Goal: Information Seeking & Learning: Learn about a topic

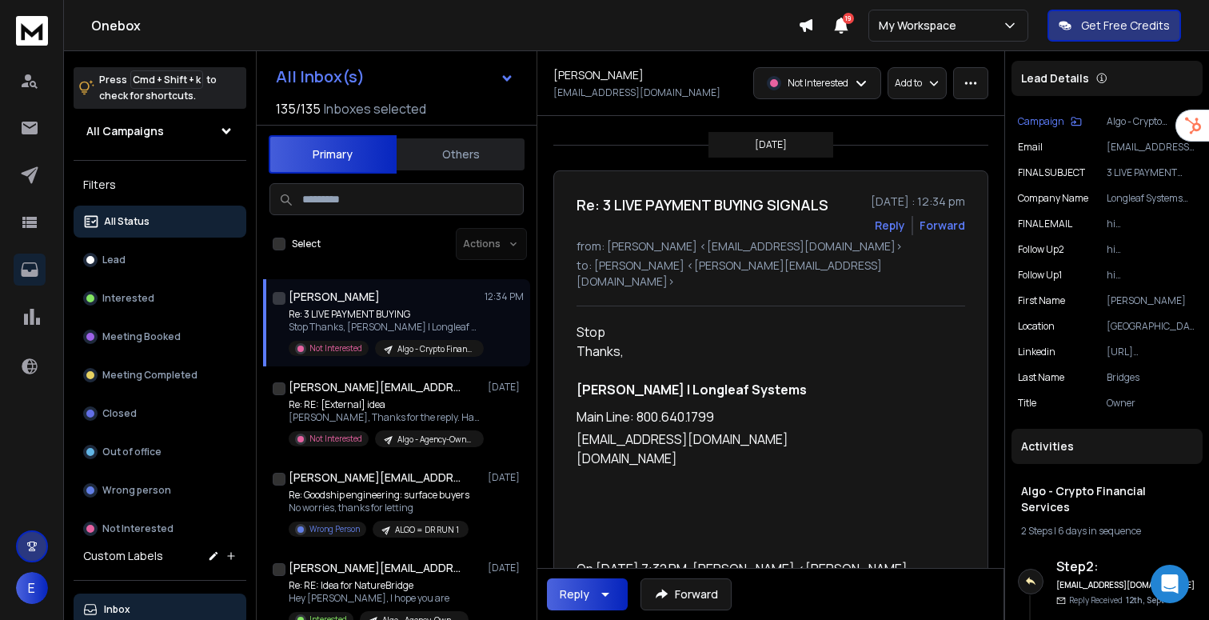
click at [377, 201] on input at bounding box center [397, 199] width 254 height 32
type input "****"
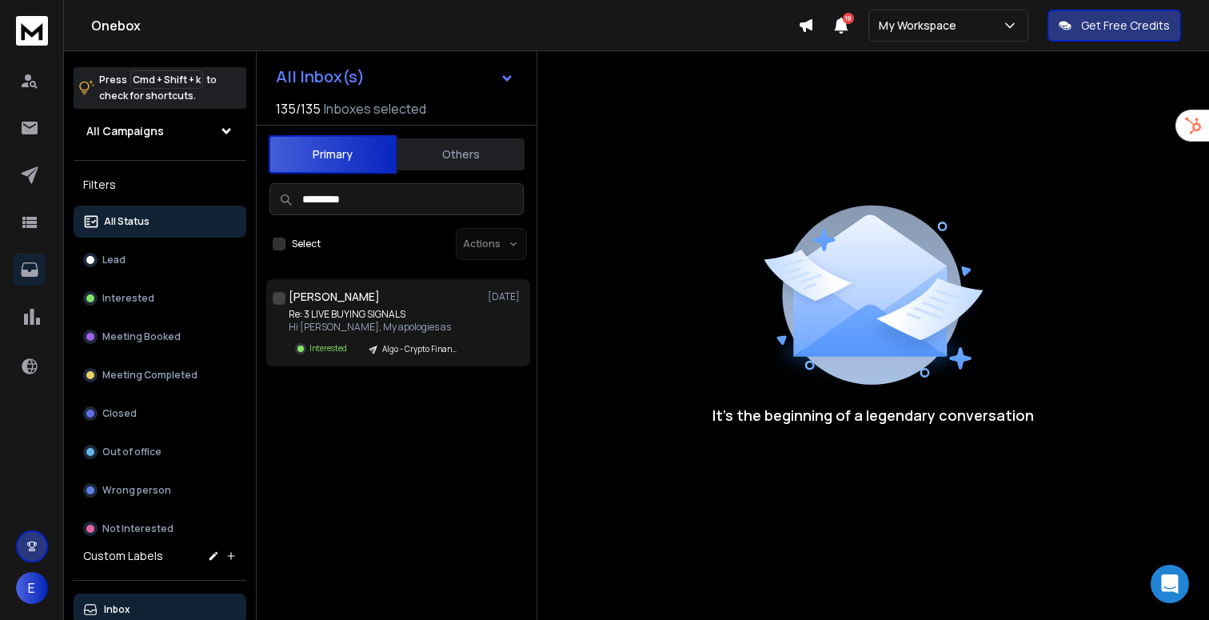
type input "*********"
click at [412, 310] on p "Re: 3 LIVE BUYING SIGNALS" at bounding box center [379, 314] width 180 height 13
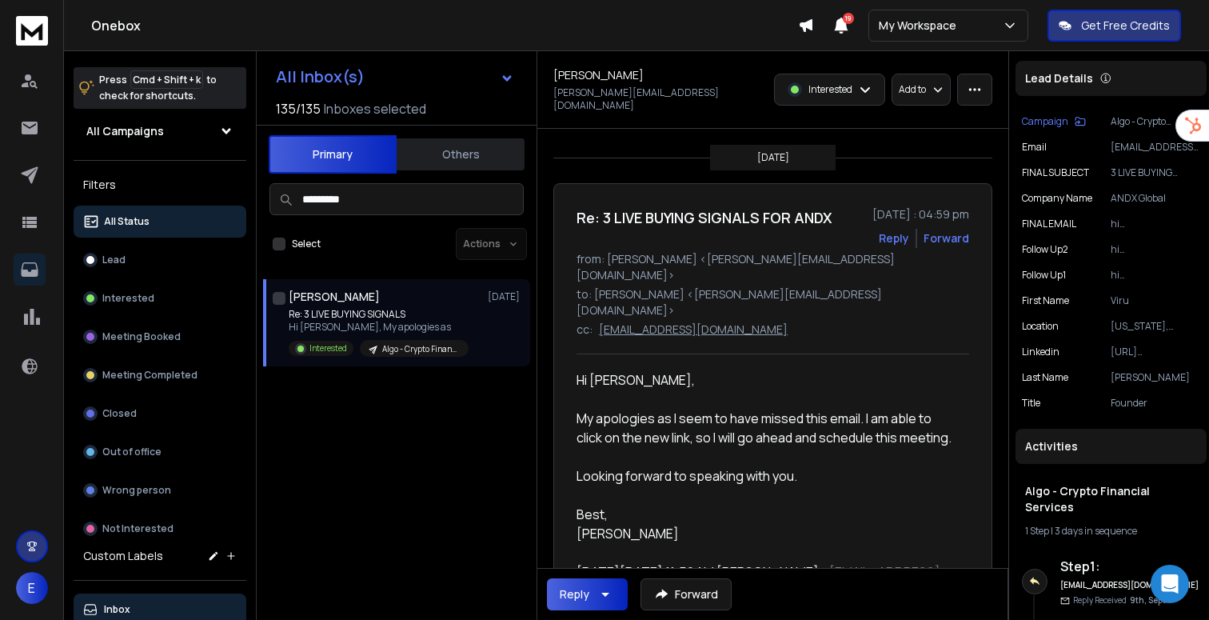
click at [807, 251] on p "from: [PERSON_NAME] <[PERSON_NAME][EMAIL_ADDRESS][DOMAIN_NAME]>" at bounding box center [773, 267] width 393 height 32
drag, startPoint x: 807, startPoint y: 243, endPoint x: 841, endPoint y: 241, distance: 34.5
click at [841, 251] on p "from: [PERSON_NAME] <[PERSON_NAME][EMAIL_ADDRESS][DOMAIN_NAME]>" at bounding box center [773, 267] width 393 height 32
copy p "[DOMAIN_NAME]"
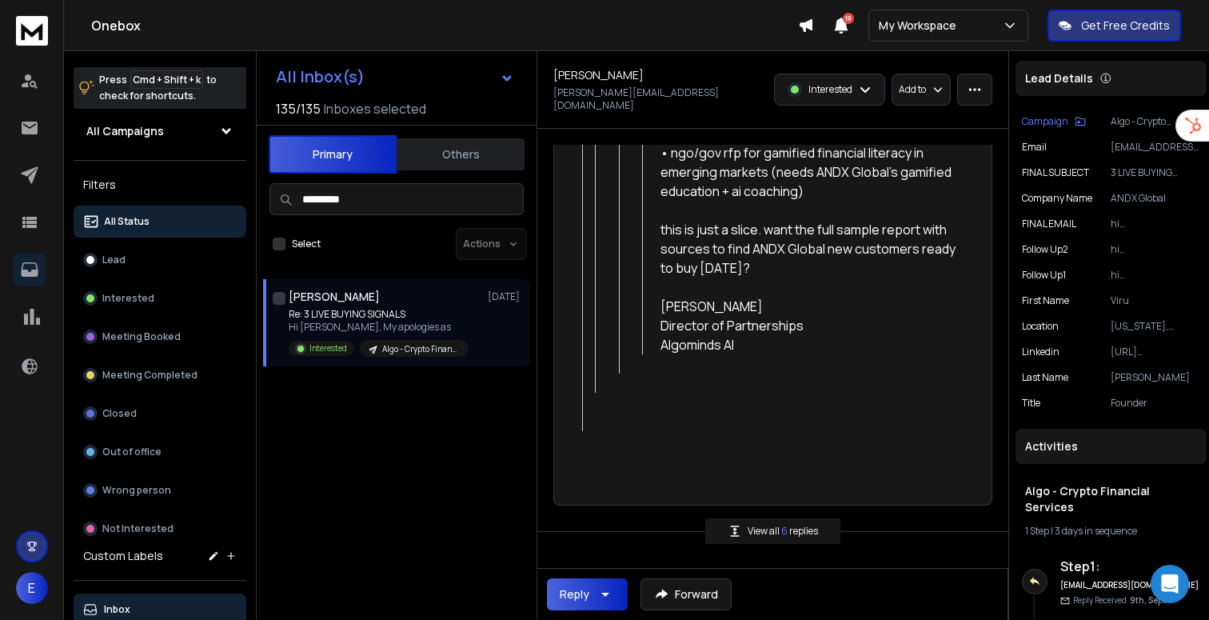
scroll to position [1888, 0]
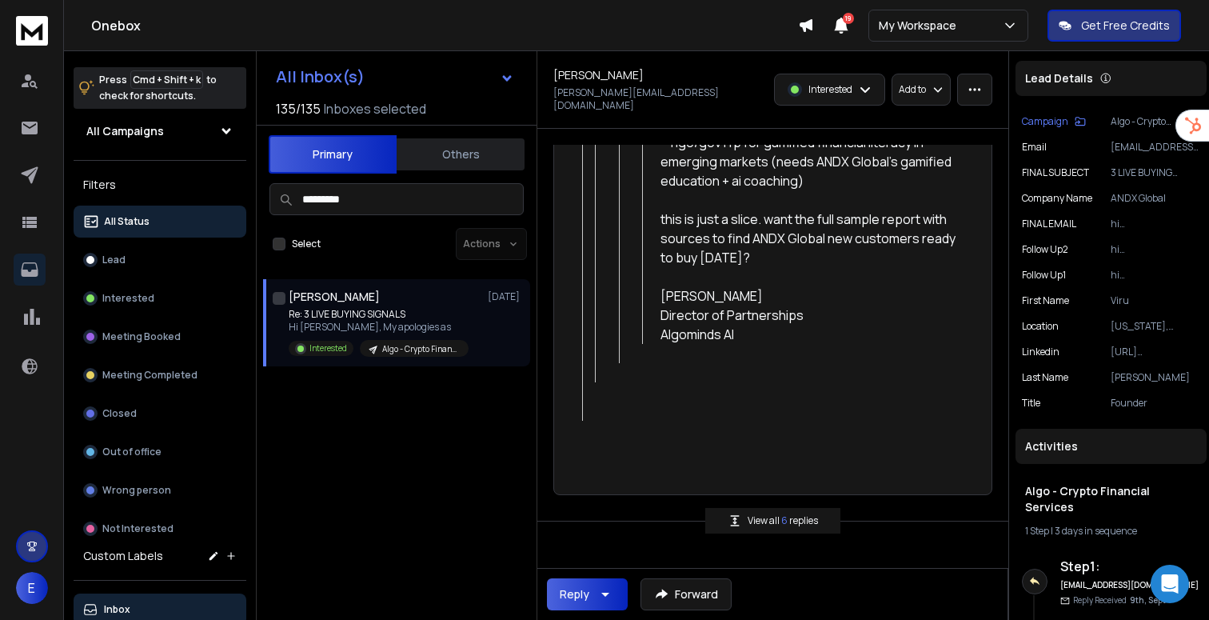
click at [757, 518] on p "View all 6 replies" at bounding box center [783, 520] width 70 height 13
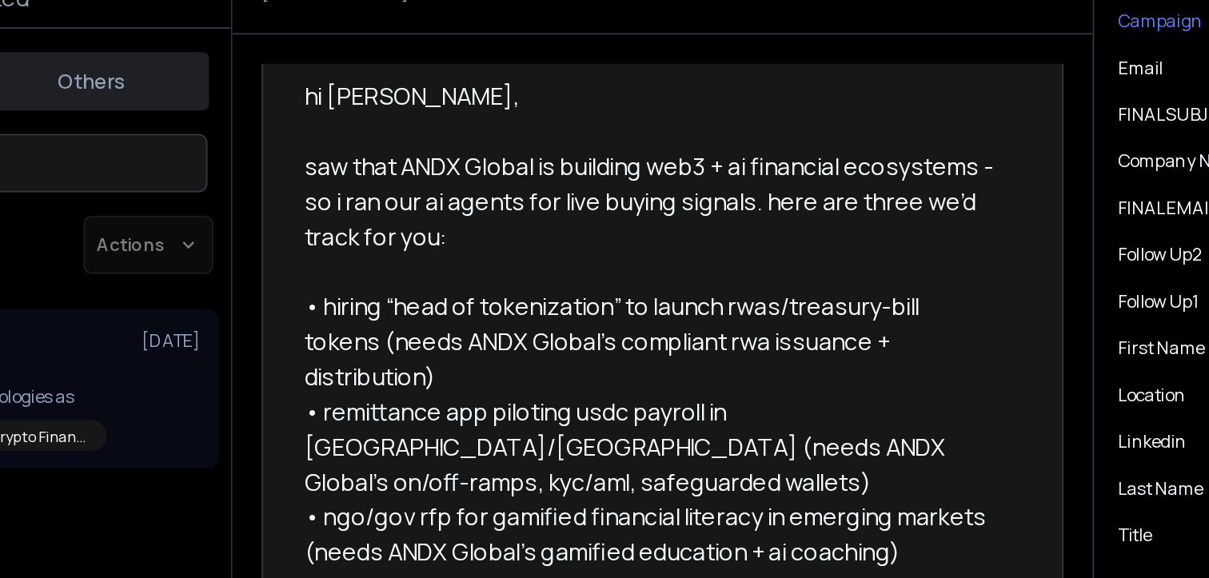
scroll to position [9163, 0]
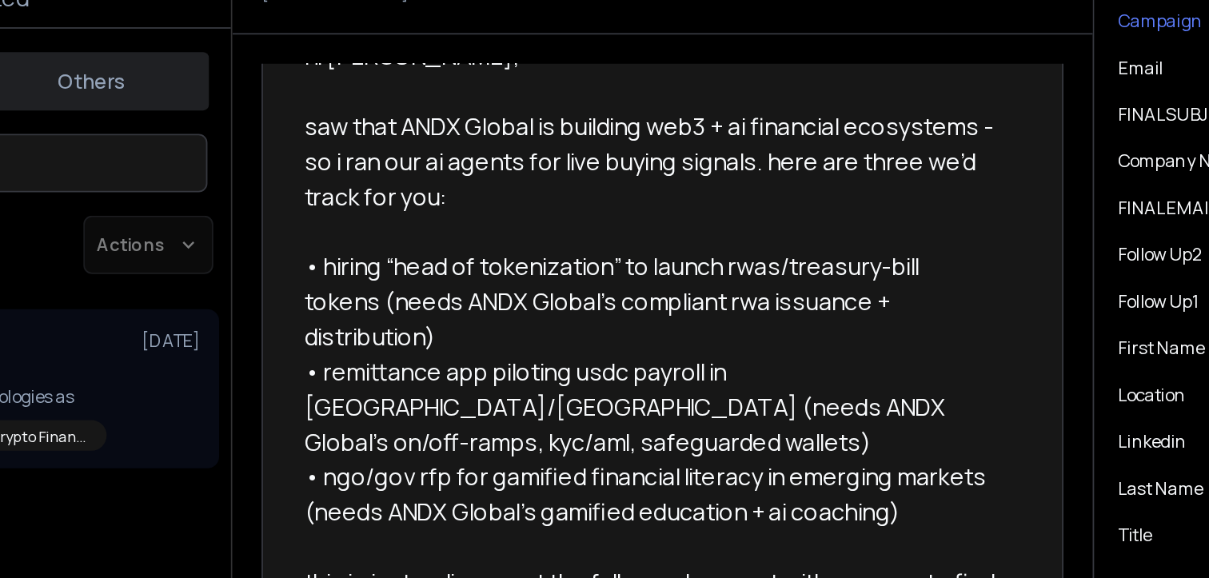
click at [679, 194] on div "hi [PERSON_NAME], saw that ANDX Global is building web3 + ai financial ecosyste…" at bounding box center [767, 294] width 380 height 326
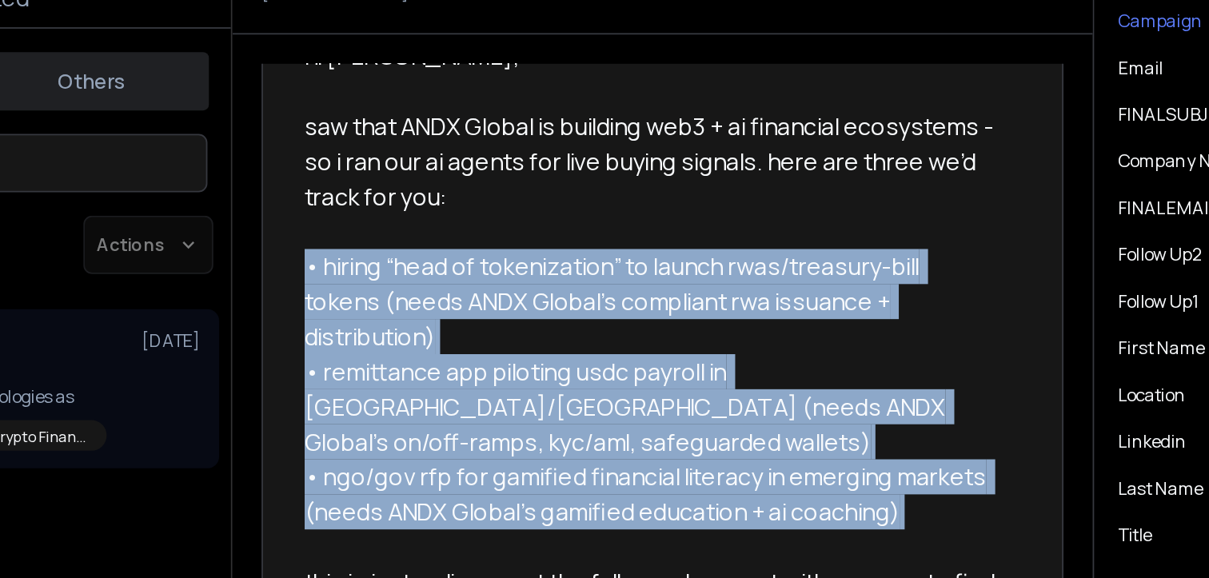
drag, startPoint x: 679, startPoint y: 194, endPoint x: 676, endPoint y: 336, distance: 142.4
click at [676, 337] on div "hi [PERSON_NAME], saw that ANDX Global is building web3 + ai financial ecosyste…" at bounding box center [767, 294] width 380 height 326
